Goal: Information Seeking & Learning: Check status

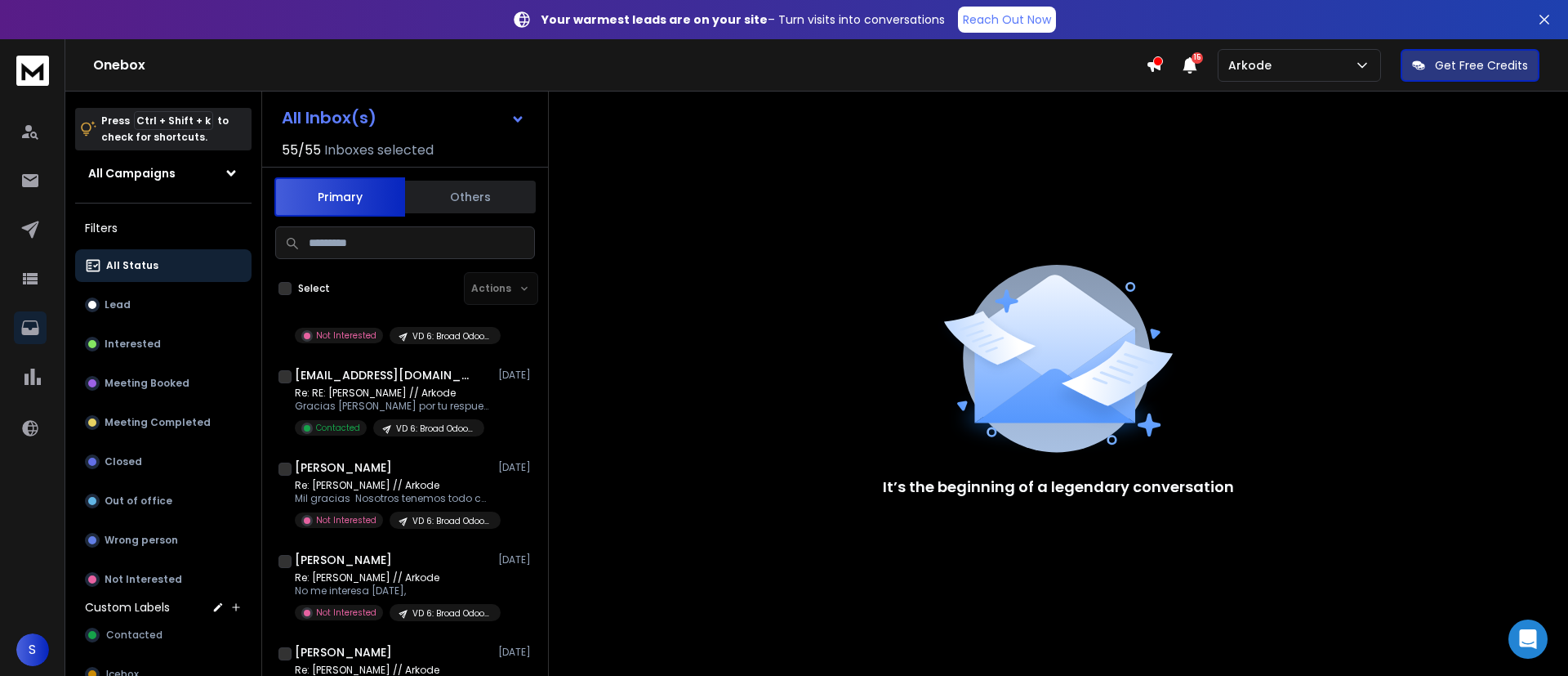
scroll to position [1470, 0]
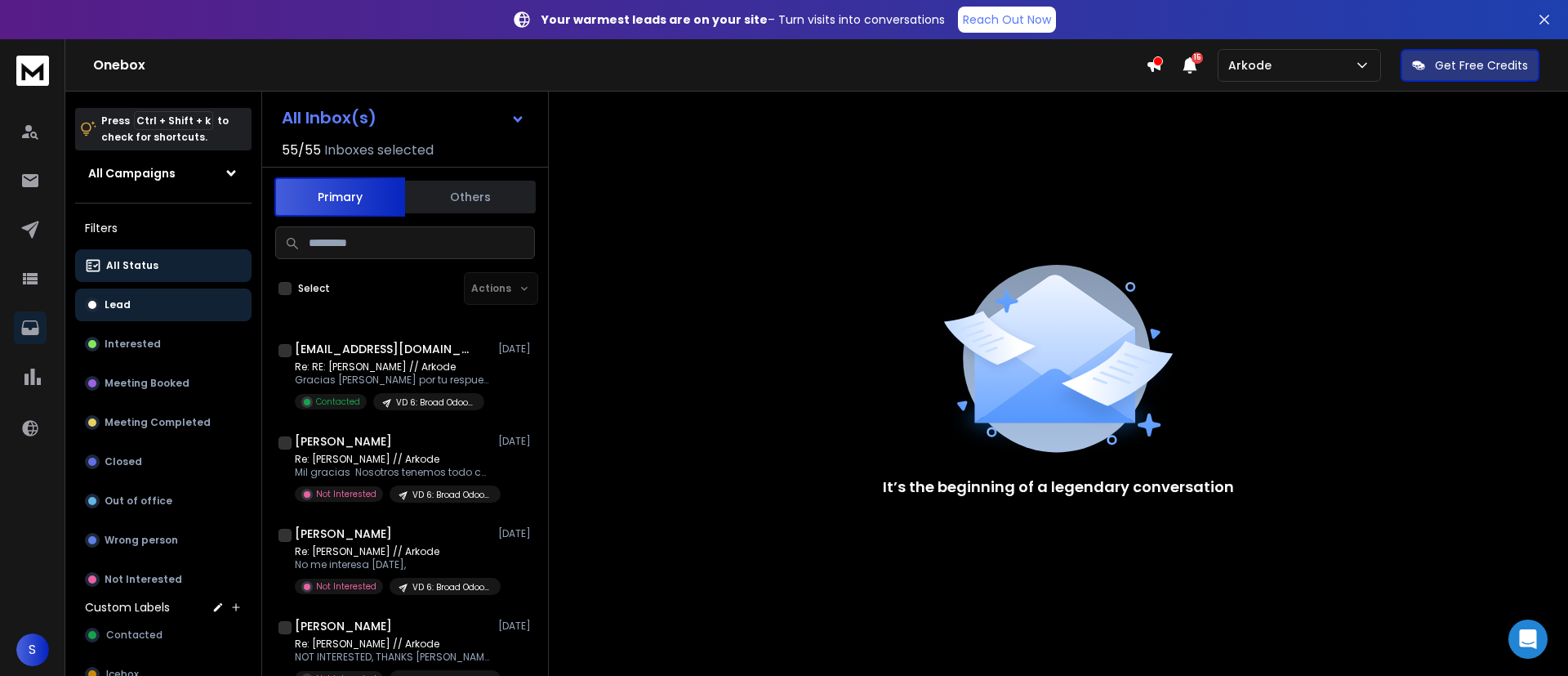
click at [127, 288] on button "Lead" at bounding box center [163, 304] width 177 height 33
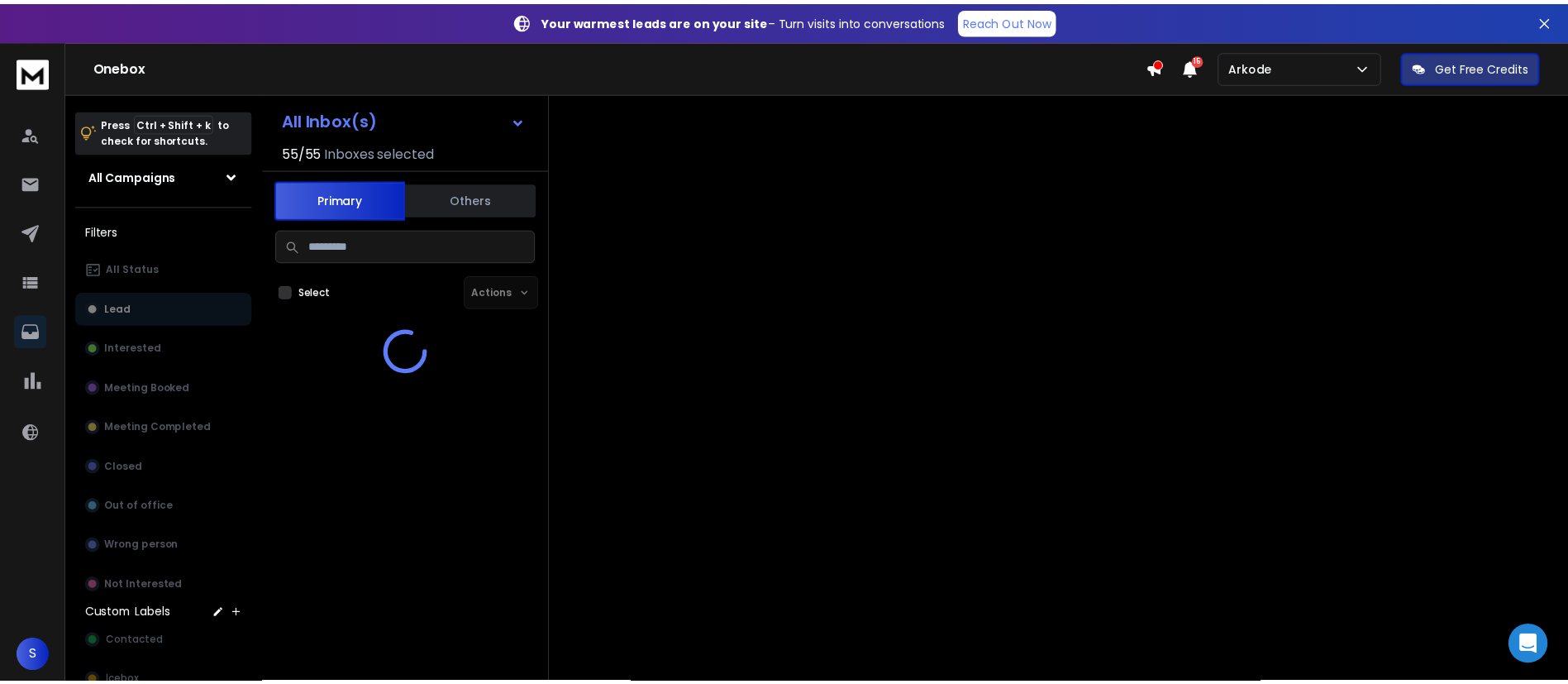
scroll to position [0, 0]
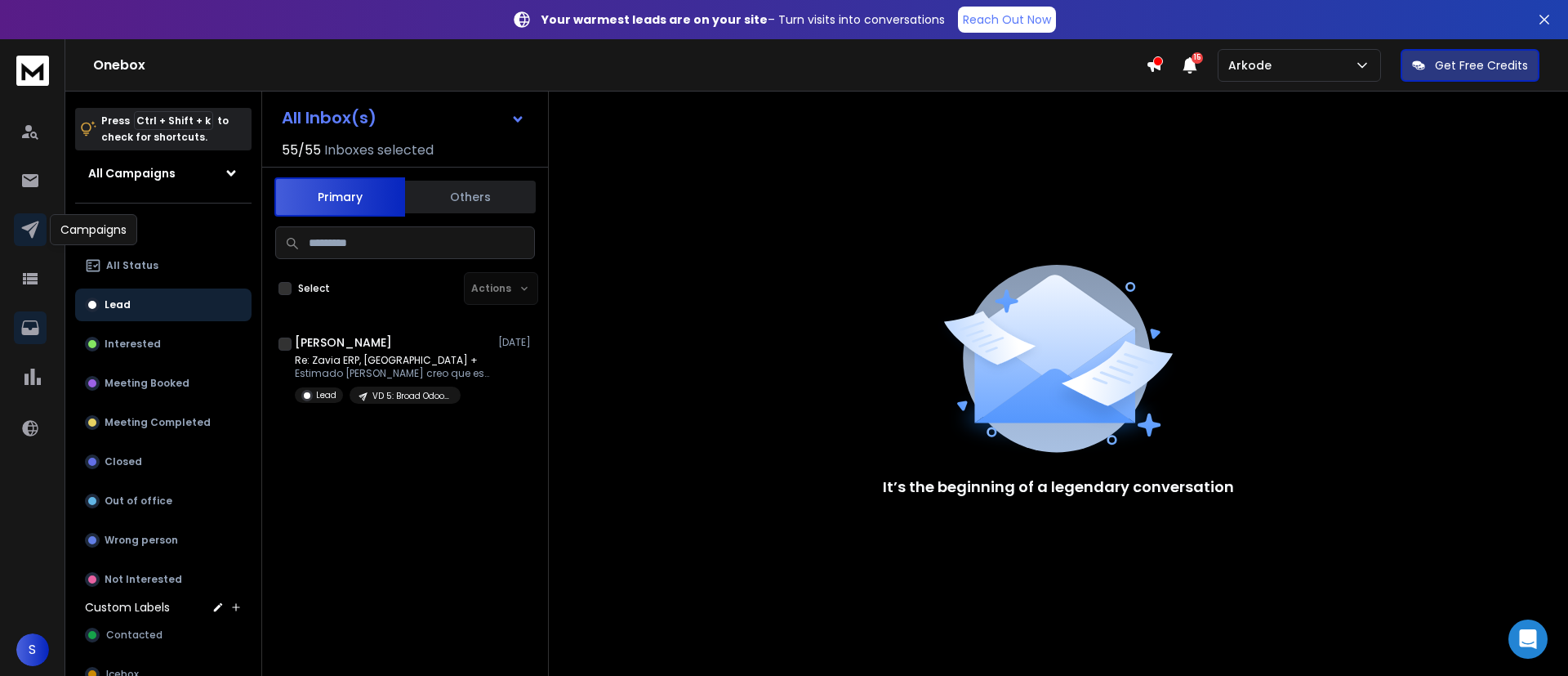
click at [33, 238] on icon at bounding box center [31, 230] width 20 height 20
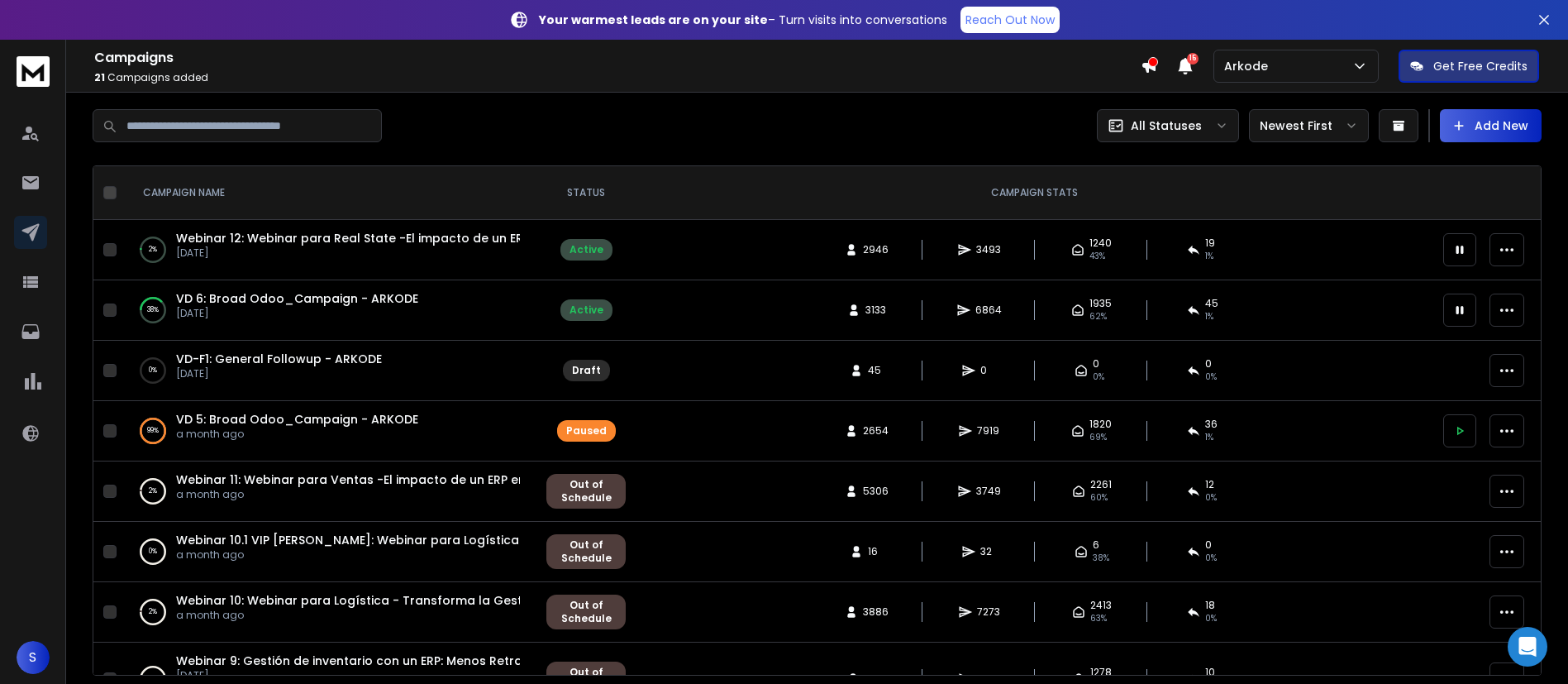
click at [199, 324] on div "VD 6: Broad Odoo_Campaign - ARKODE 15 days ago" at bounding box center [297, 310] width 242 height 40
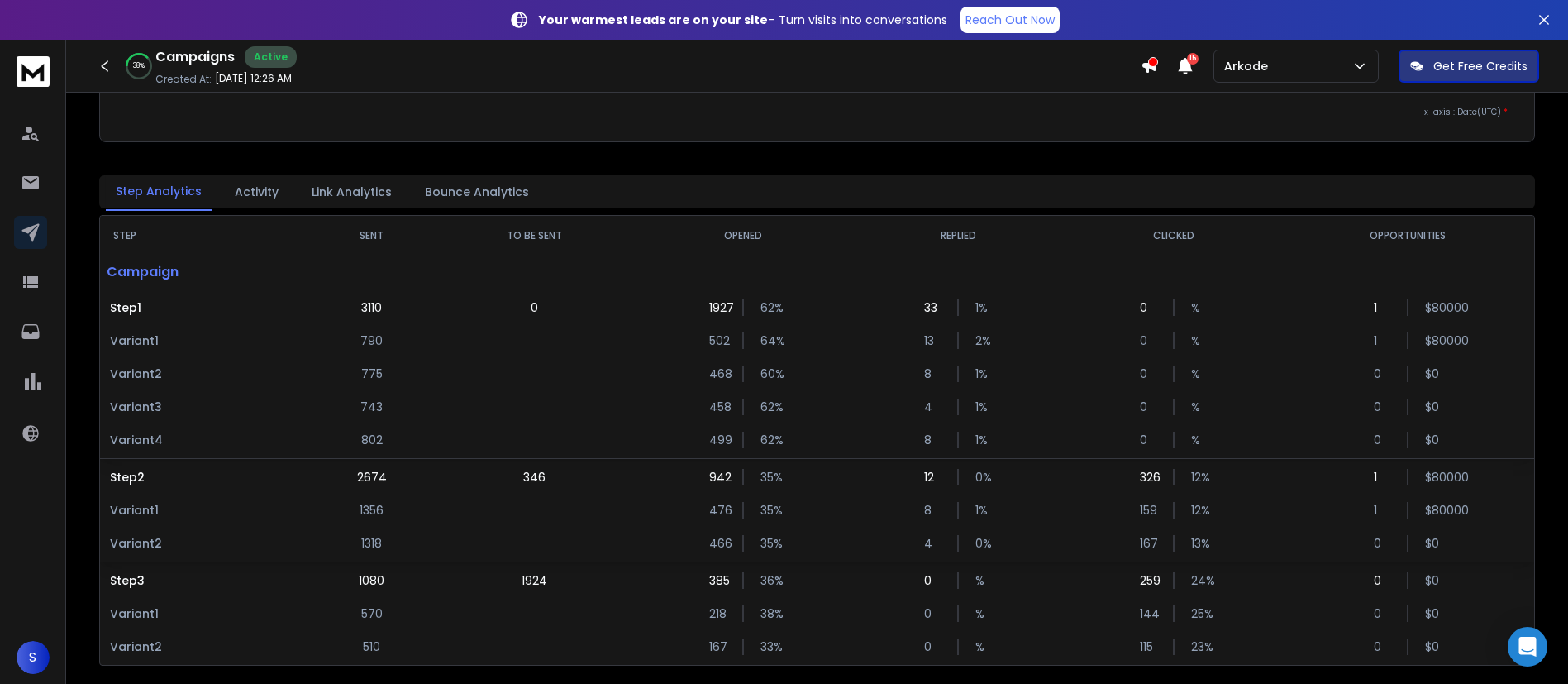
scroll to position [695, 0]
